Goal: Navigation & Orientation: Find specific page/section

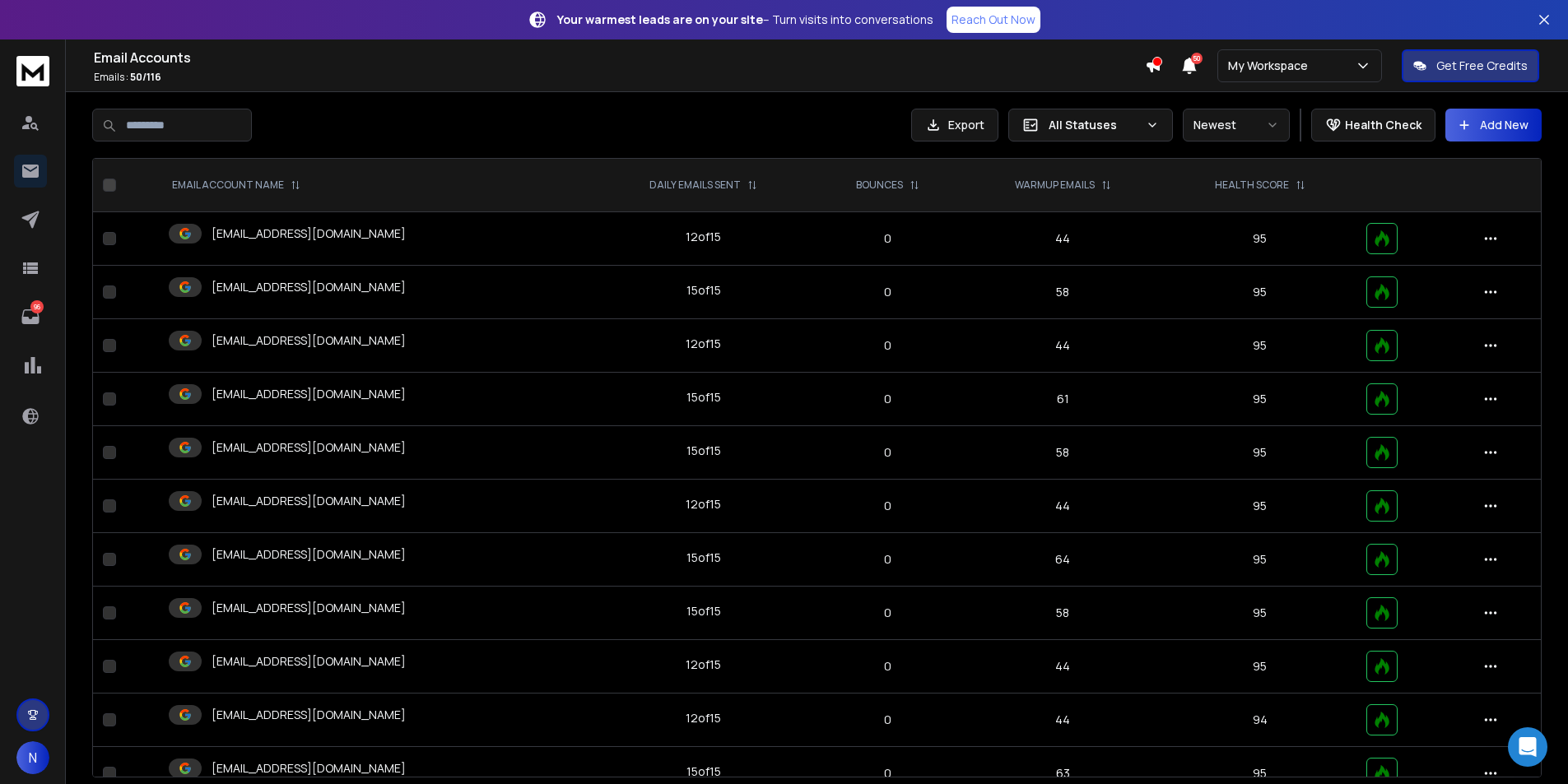
scroll to position [164, 0]
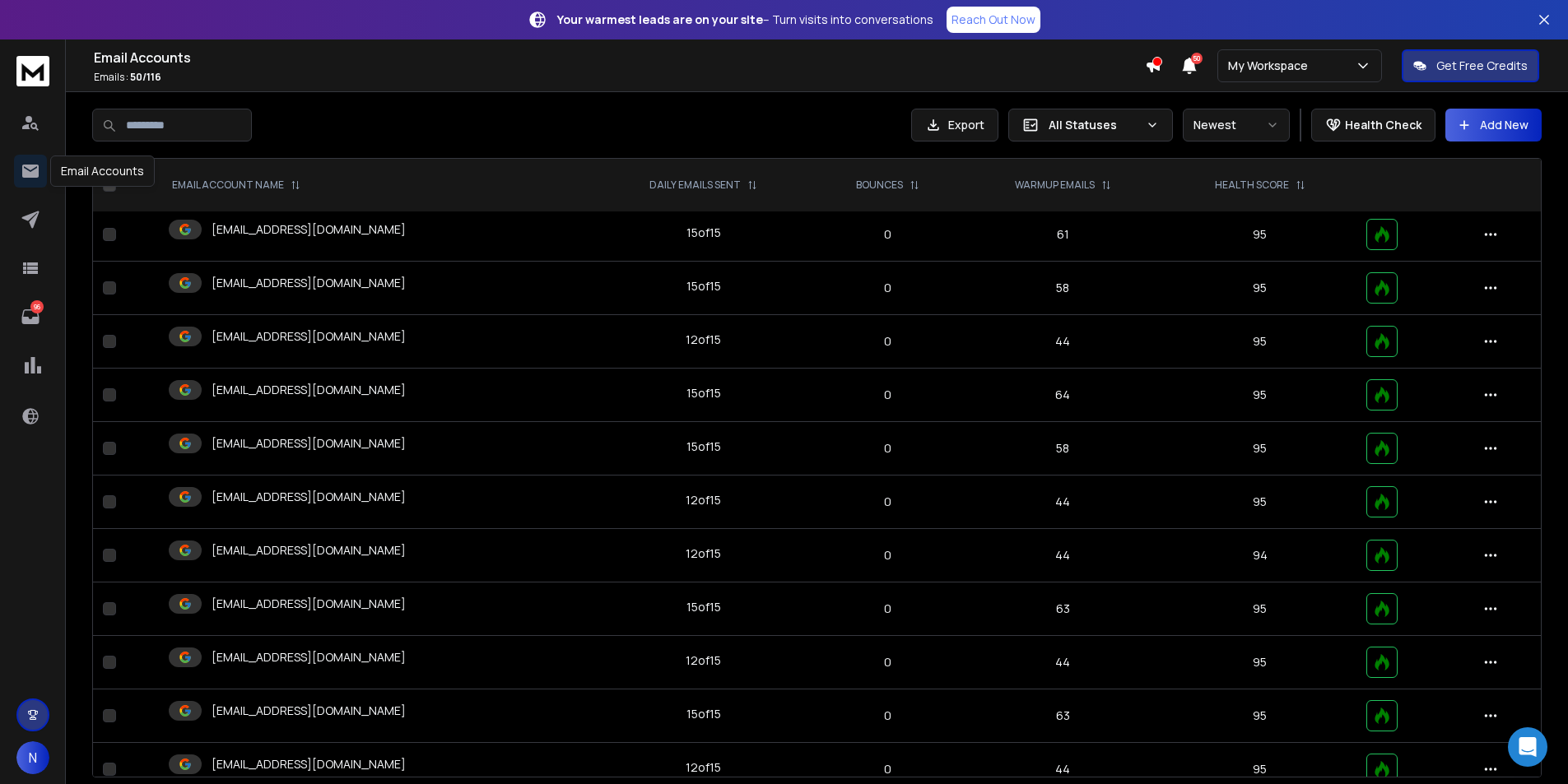
click at [23, 164] on icon at bounding box center [31, 171] width 16 height 14
click at [33, 322] on icon at bounding box center [30, 316] width 17 height 14
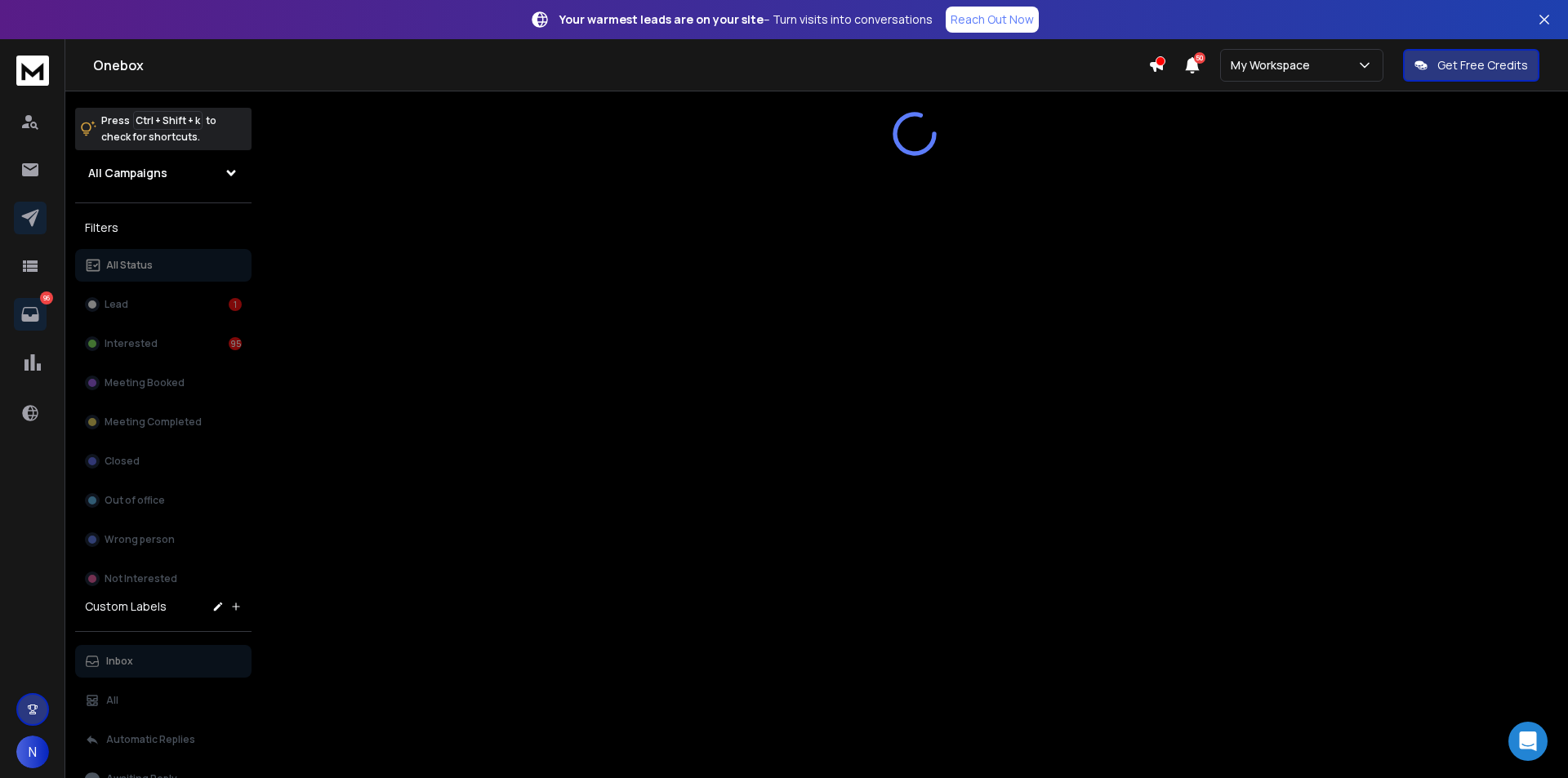
click at [30, 221] on icon at bounding box center [30, 217] width 17 height 17
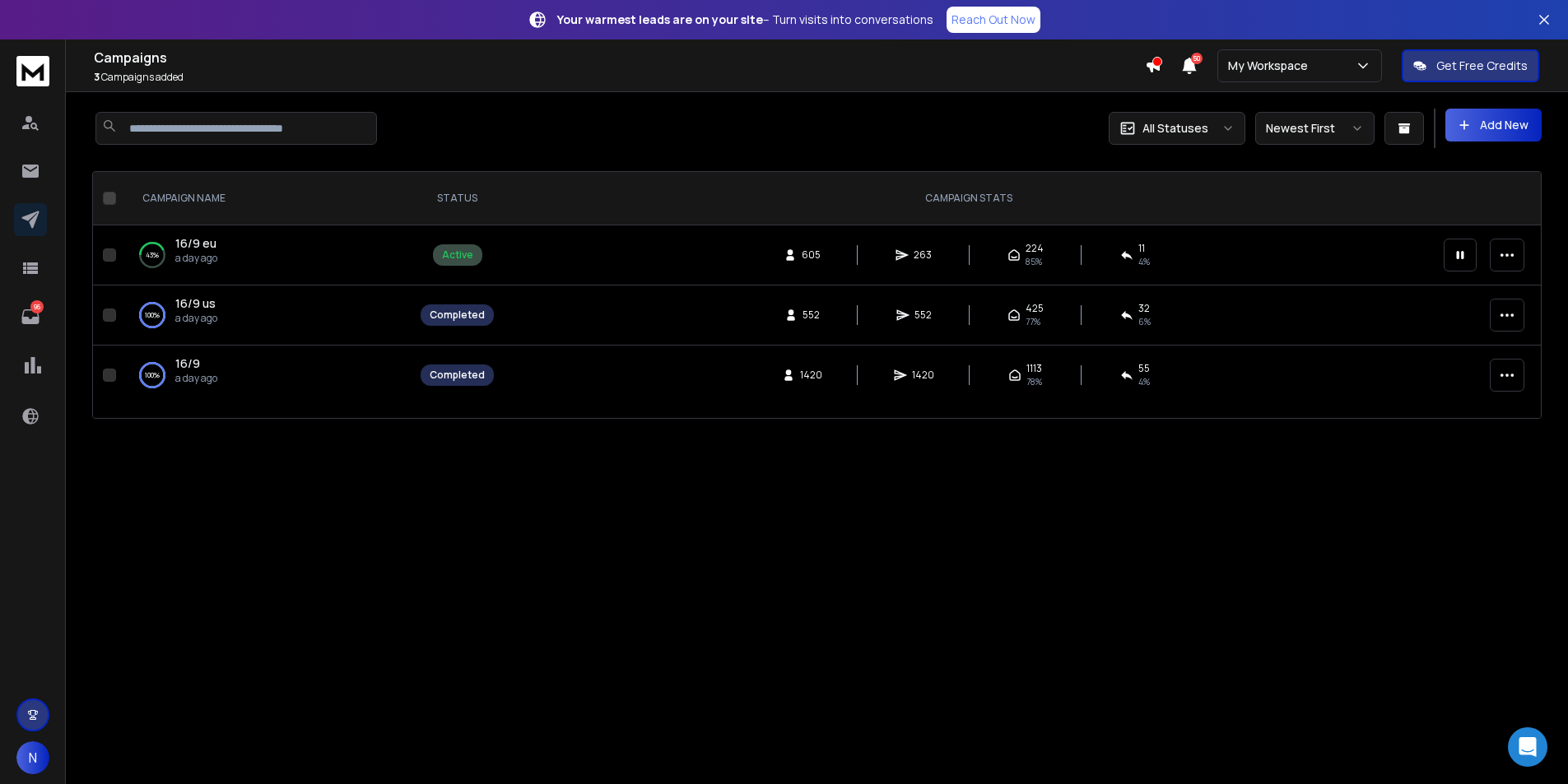
click at [1137, 431] on div "Campaigns 3 Campaigns Added All Statuses Newest First Add New CAMPAIGN NAME STA…" at bounding box center [817, 500] width 1450 height 784
click at [1034, 378] on span "78 %" at bounding box center [1034, 381] width 15 height 14
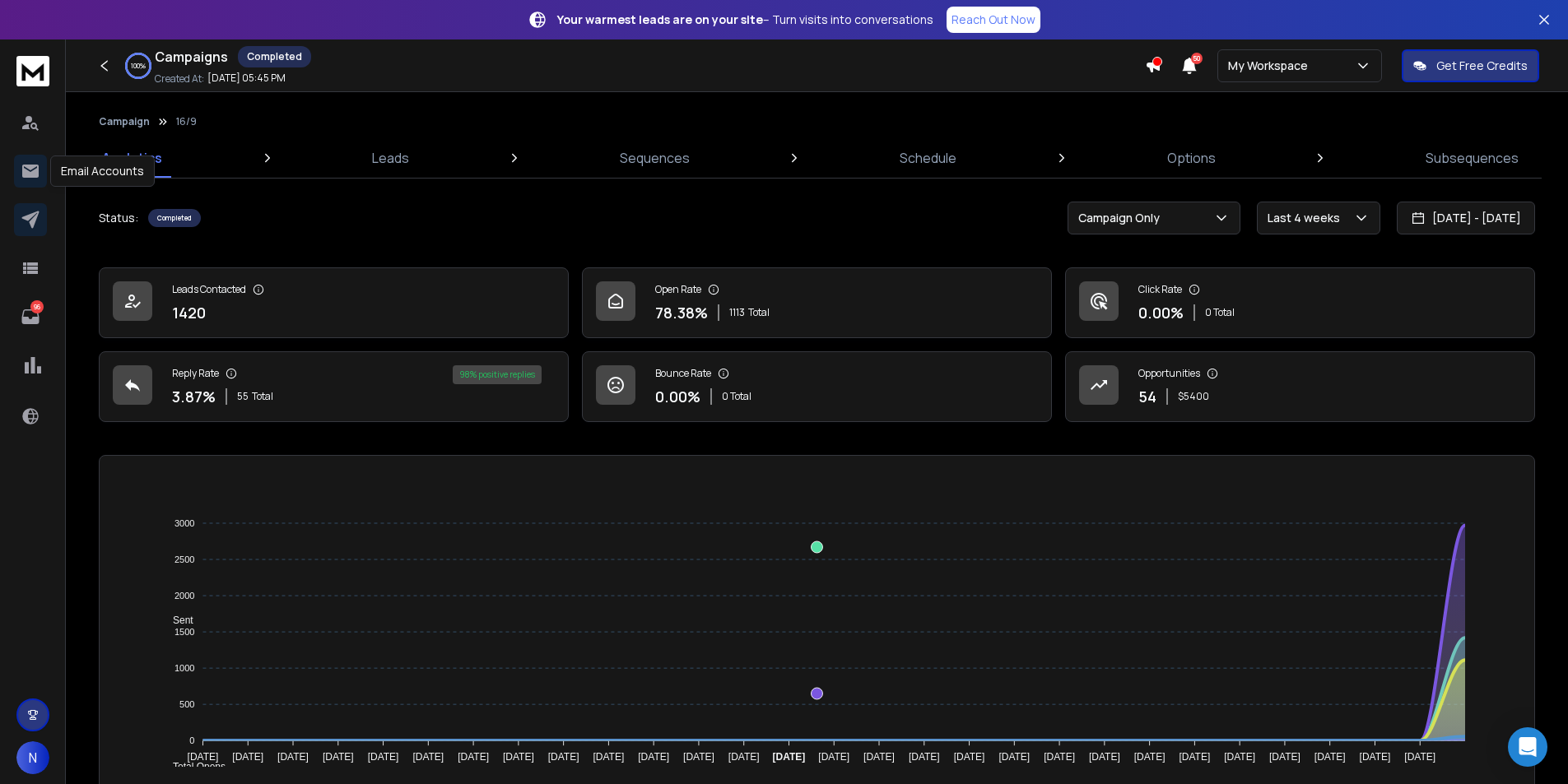
click at [31, 175] on icon at bounding box center [31, 171] width 16 height 14
